Goal: Task Accomplishment & Management: Manage account settings

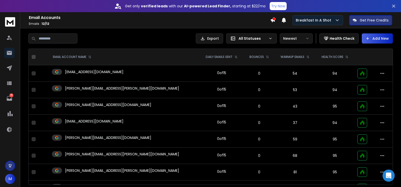
click at [298, 22] on p "Breakfast In A Shot" at bounding box center [314, 20] width 37 height 5
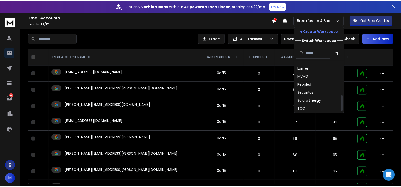
scroll to position [111, 0]
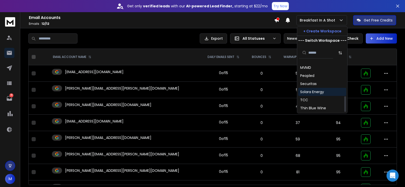
click at [325, 93] on div "Solara Energy" at bounding box center [322, 92] width 48 height 8
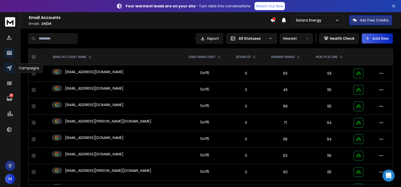
click at [12, 65] on icon at bounding box center [9, 68] width 6 height 6
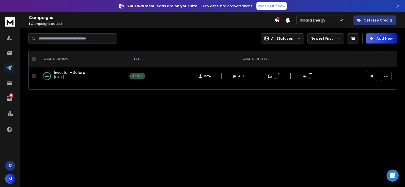
click at [67, 76] on p "[DATE]" at bounding box center [69, 77] width 31 height 4
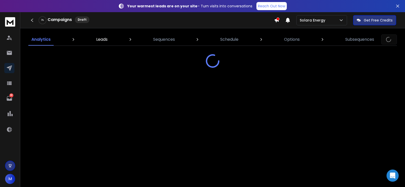
click at [104, 40] on p "Leads" at bounding box center [101, 39] width 11 height 6
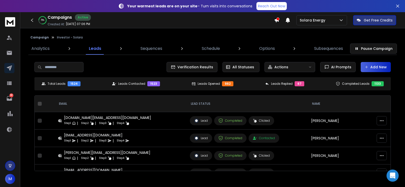
click at [376, 68] on button "Add New" at bounding box center [375, 67] width 30 height 10
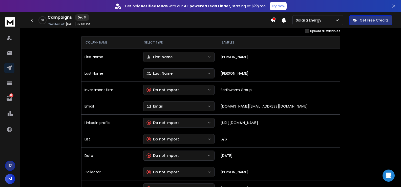
scroll to position [177, 0]
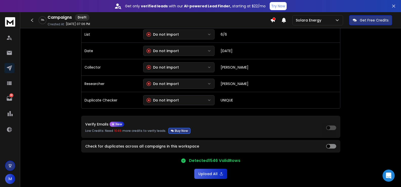
click at [202, 172] on button "Upload All" at bounding box center [210, 174] width 33 height 10
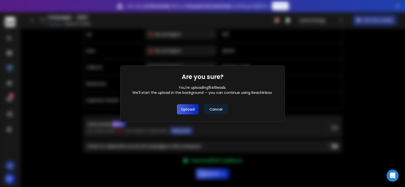
click at [192, 108] on button "Upload" at bounding box center [188, 109] width 22 height 10
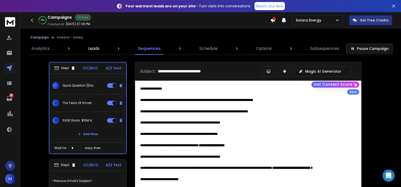
click at [100, 49] on link "Leads" at bounding box center [93, 48] width 17 height 12
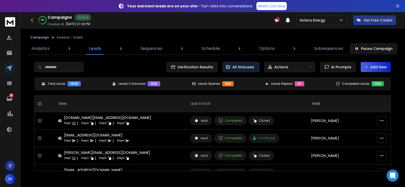
click at [247, 68] on p "All Statuses" at bounding box center [243, 66] width 22 height 5
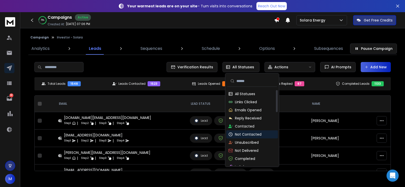
click at [246, 136] on p "Not Contacted" at bounding box center [248, 134] width 27 height 5
